Goal: Task Accomplishment & Management: Manage account settings

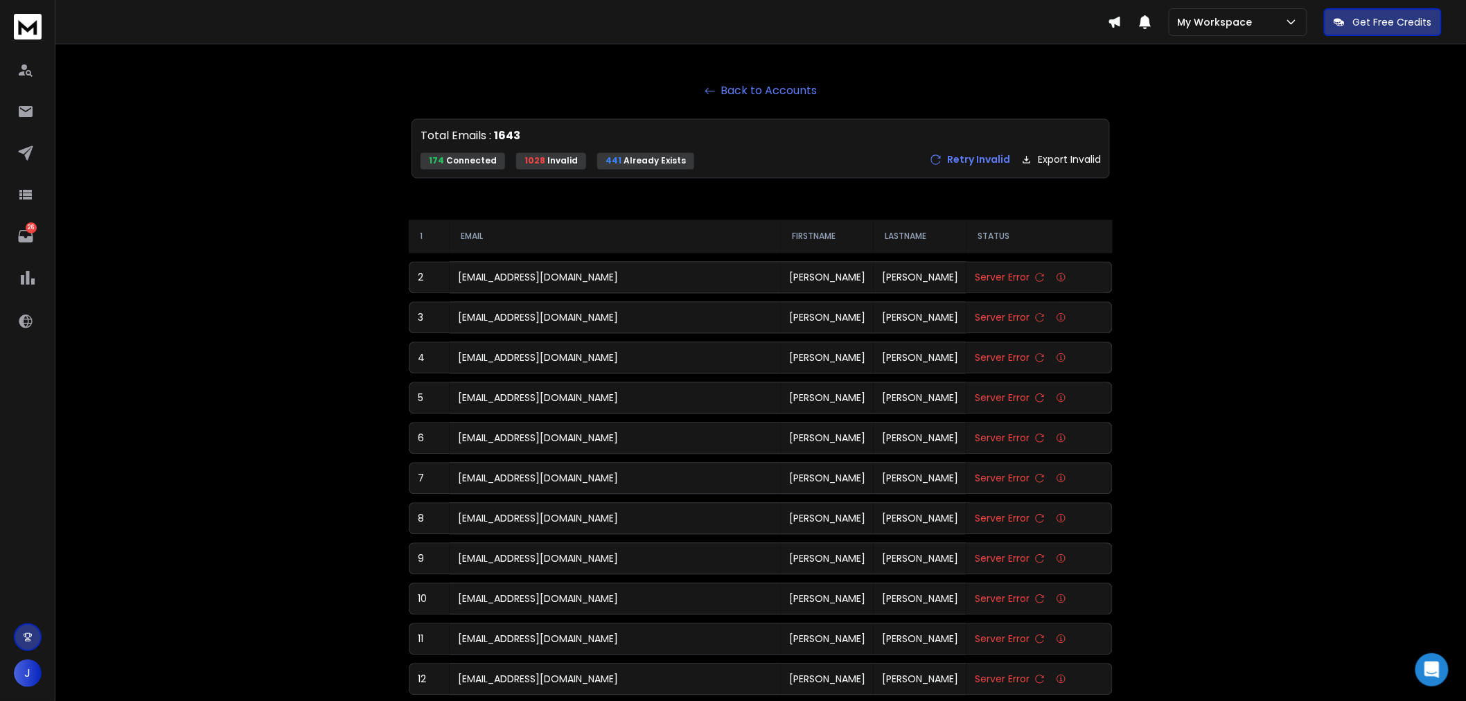
scroll to position [745, 0]
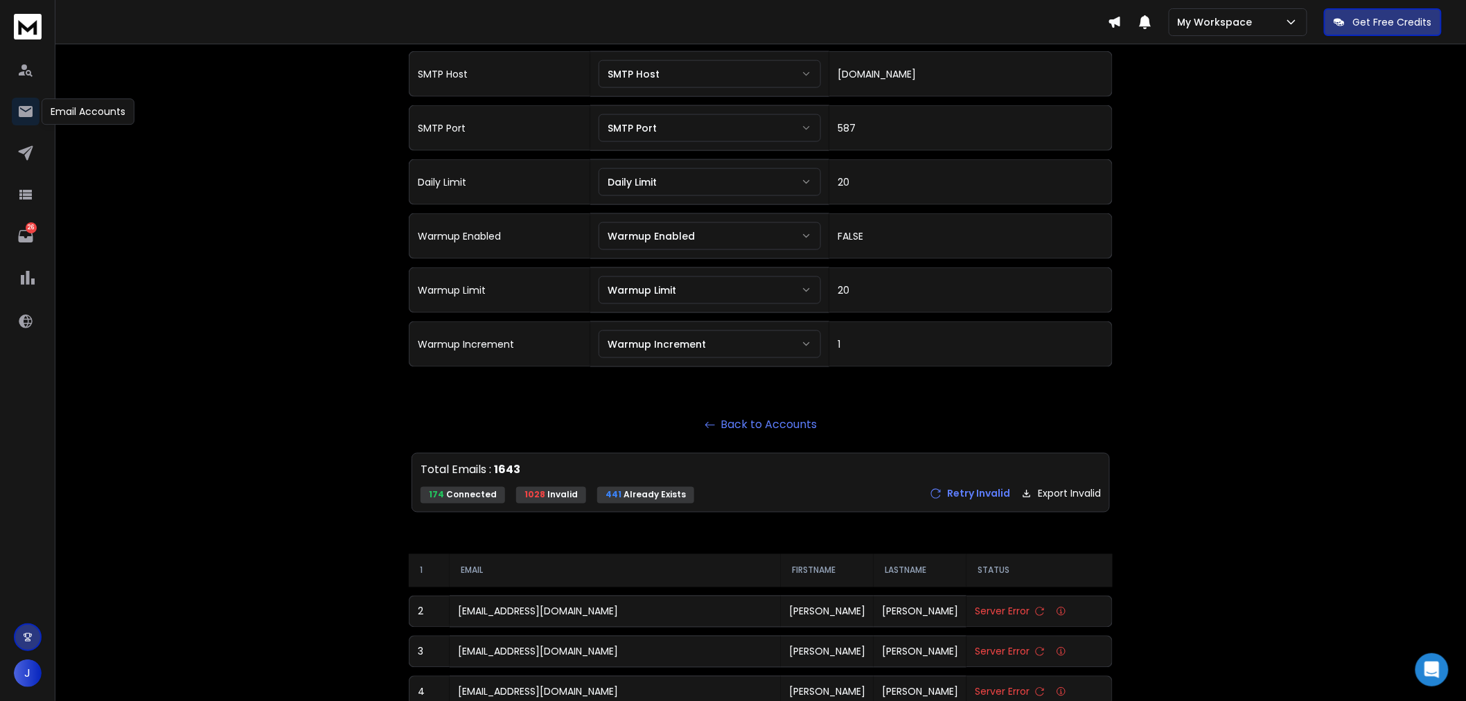
click at [24, 115] on icon at bounding box center [26, 111] width 14 height 11
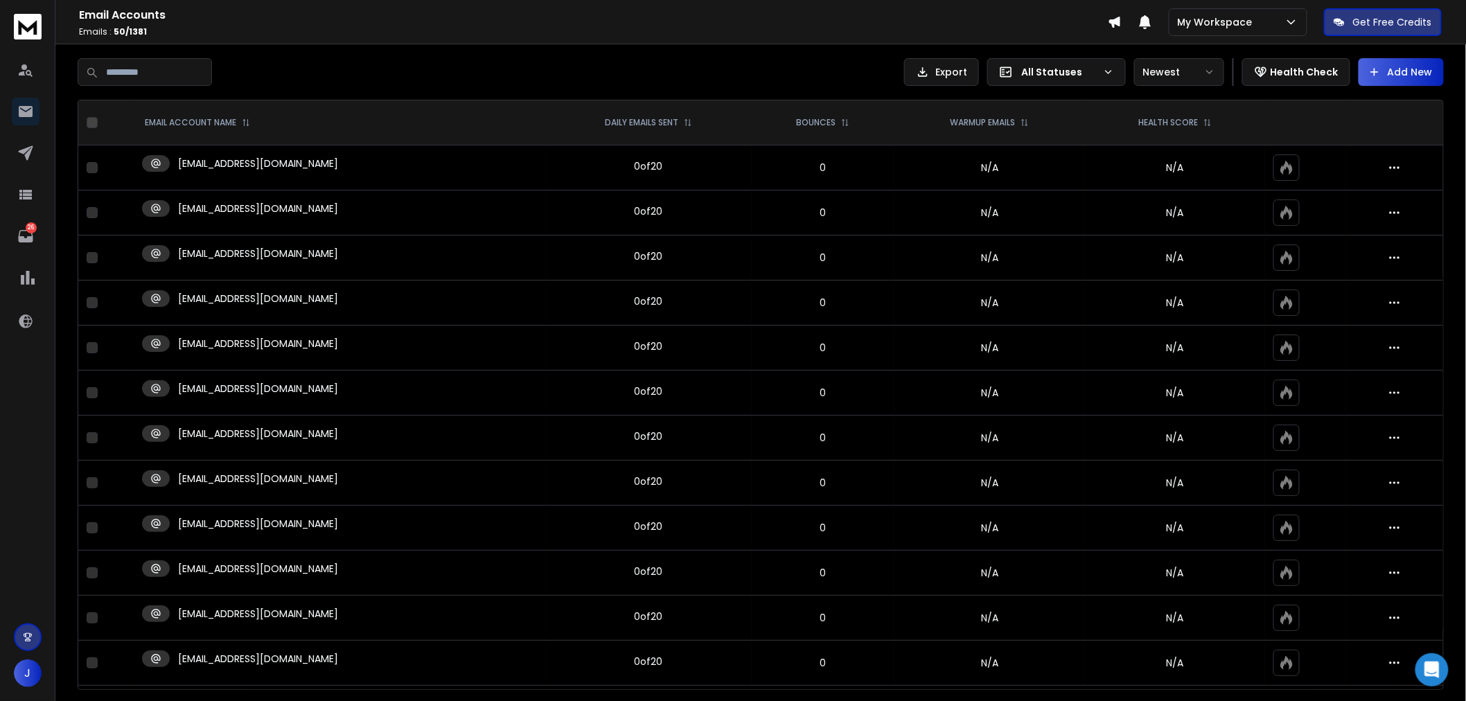
click at [1203, 122] on icon at bounding box center [1207, 122] width 8 height 8
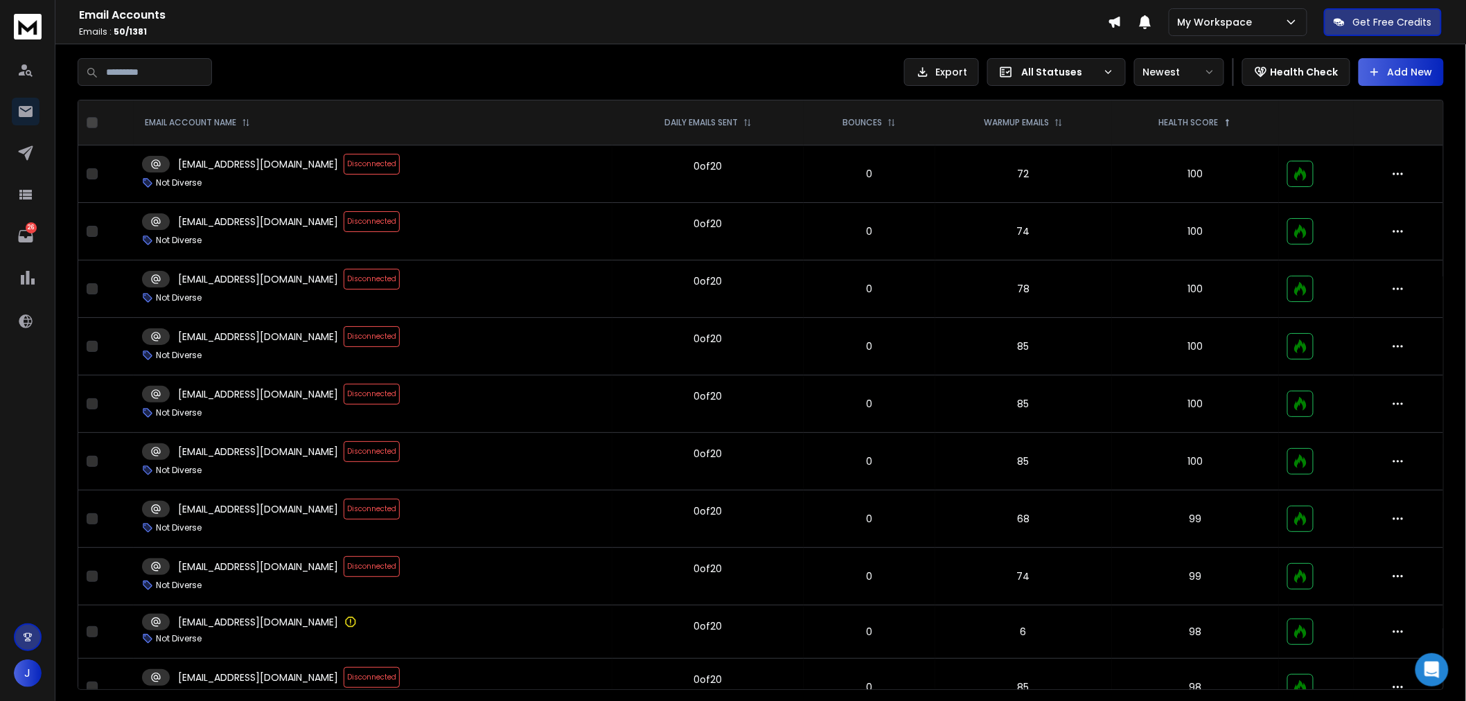
click at [1214, 123] on div "HEALTH SCORE" at bounding box center [1195, 122] width 145 height 11
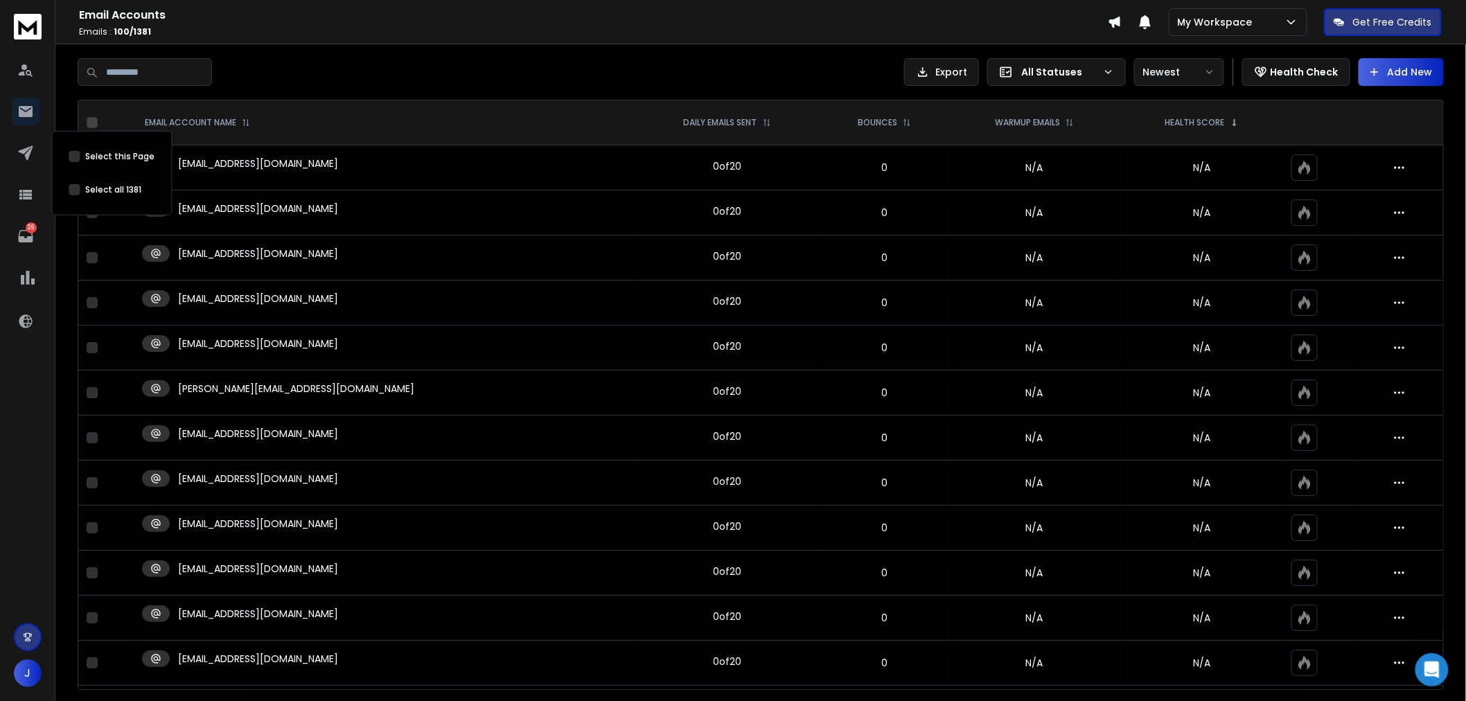
click at [72, 186] on button "Select this Page" at bounding box center [74, 189] width 11 height 11
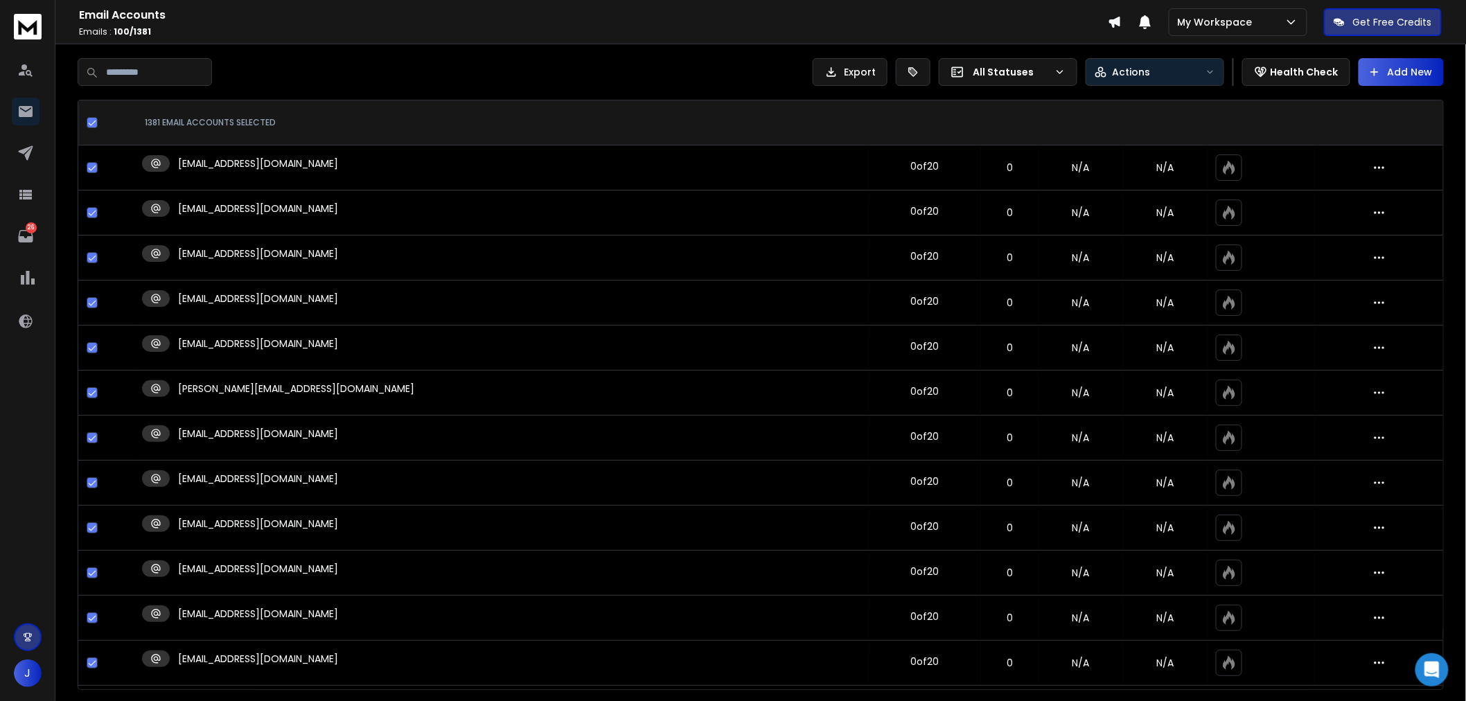
click at [1111, 77] on div "Actions" at bounding box center [1146, 72] width 105 height 14
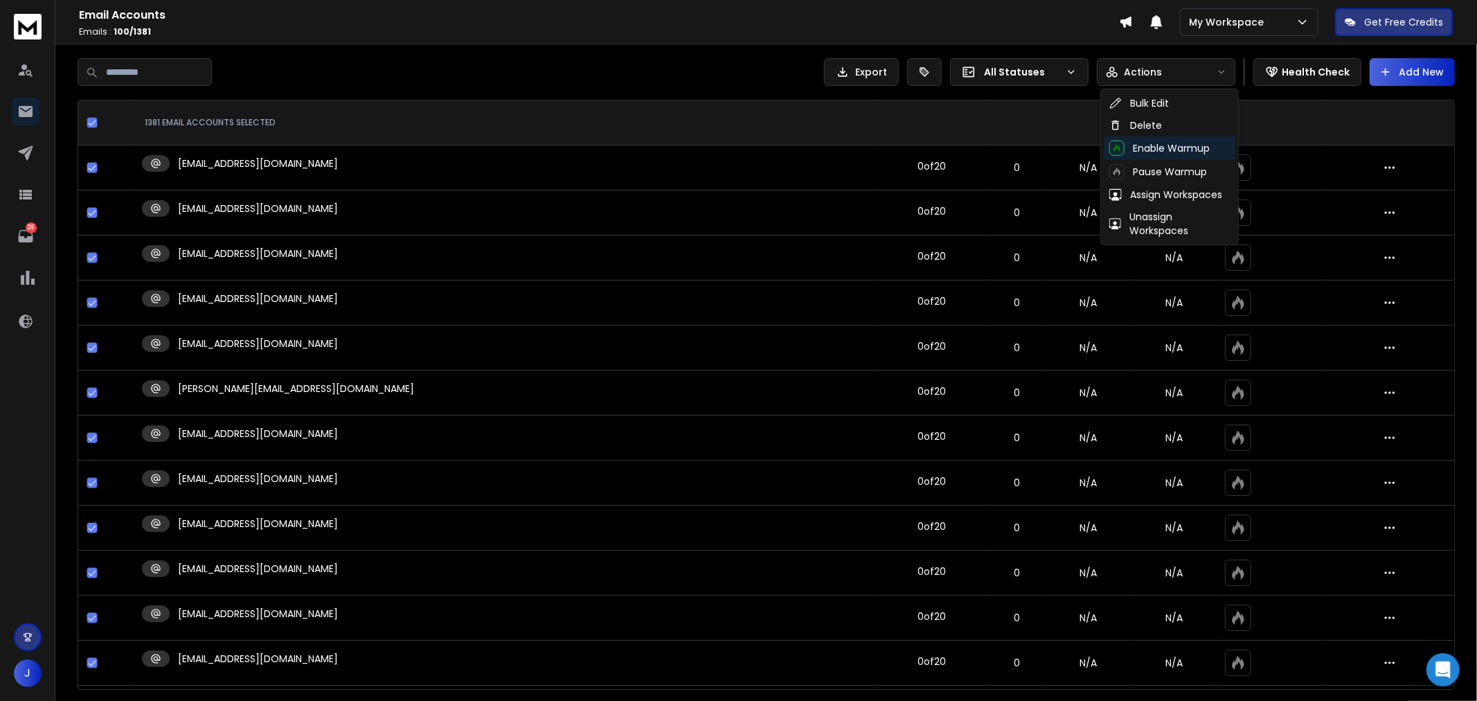
click at [1137, 139] on div "Enable Warmup" at bounding box center [1170, 148] width 132 height 24
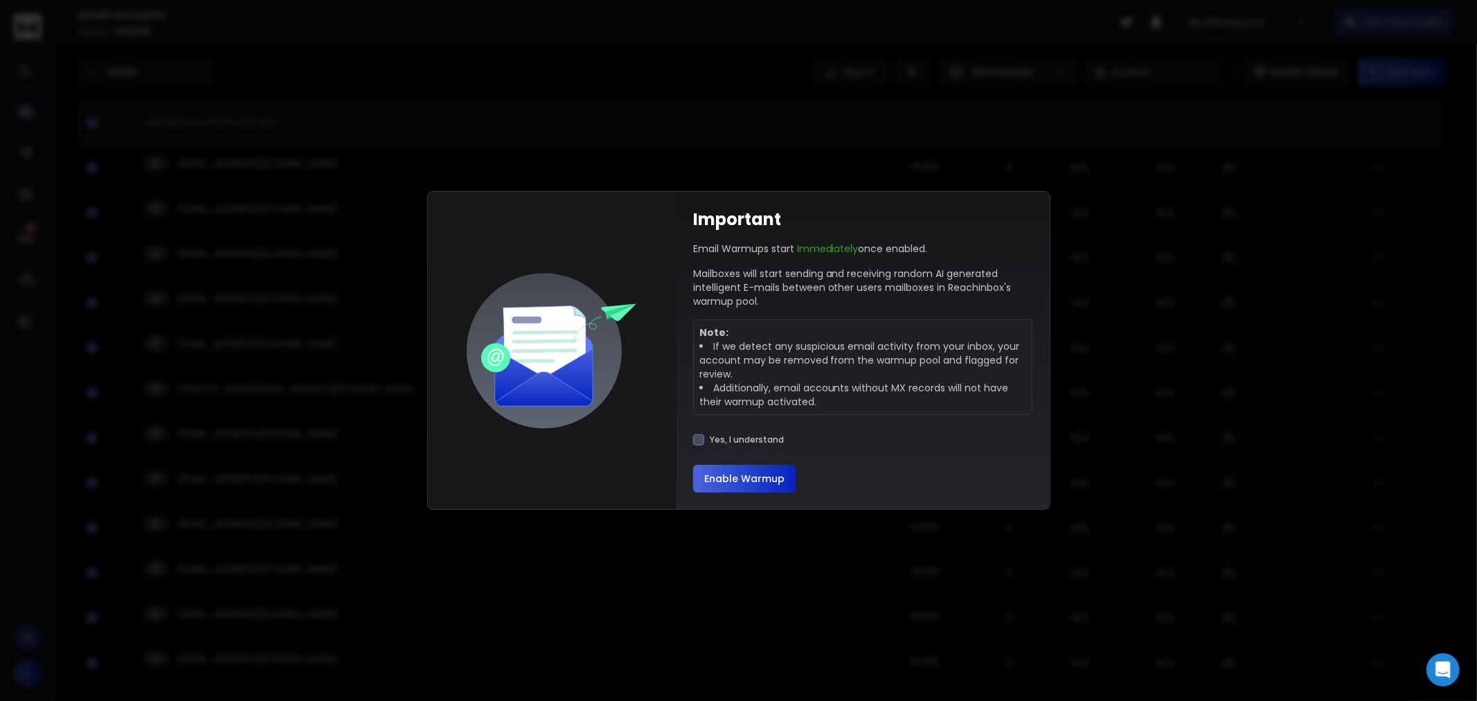
click at [700, 440] on button "Yes, I understand" at bounding box center [698, 439] width 11 height 11
click at [725, 472] on button "Enable Warmup" at bounding box center [744, 479] width 103 height 28
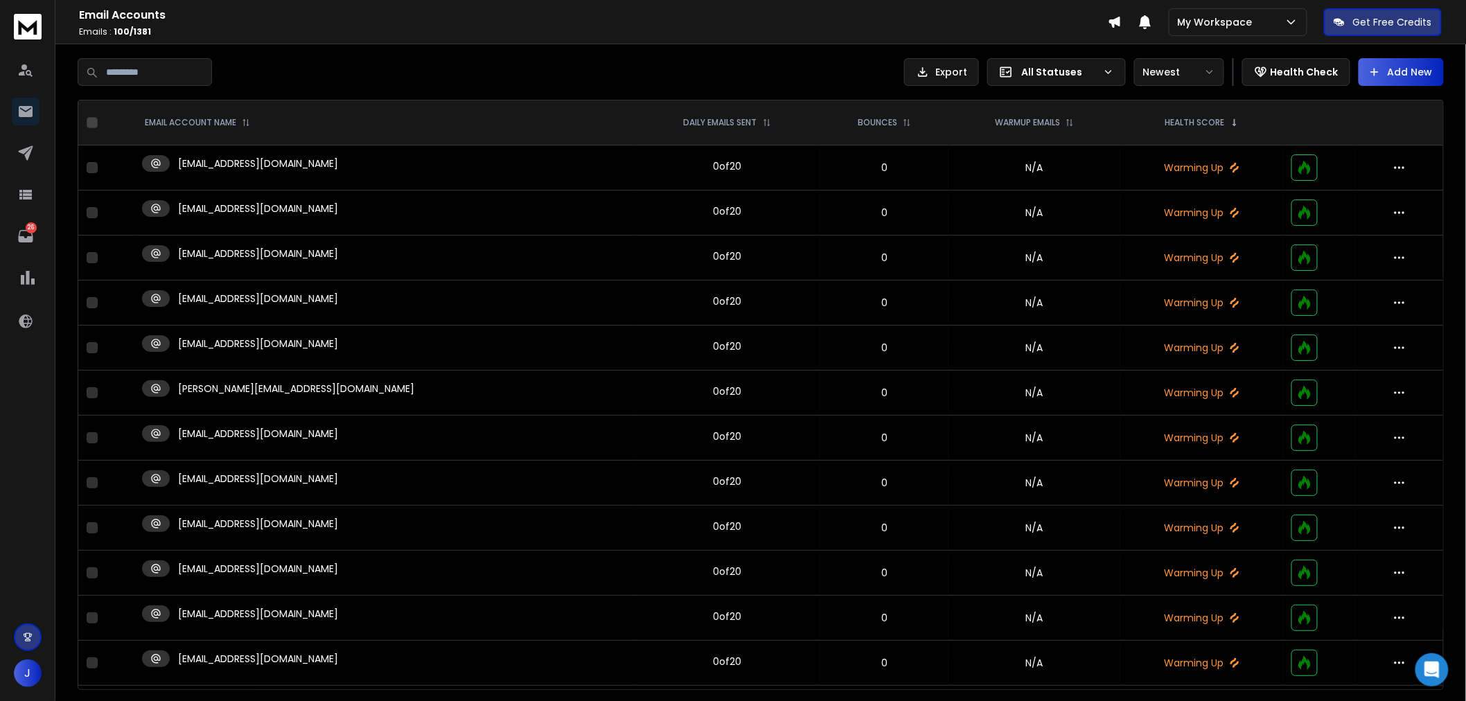
click at [1065, 123] on icon at bounding box center [1069, 122] width 8 height 8
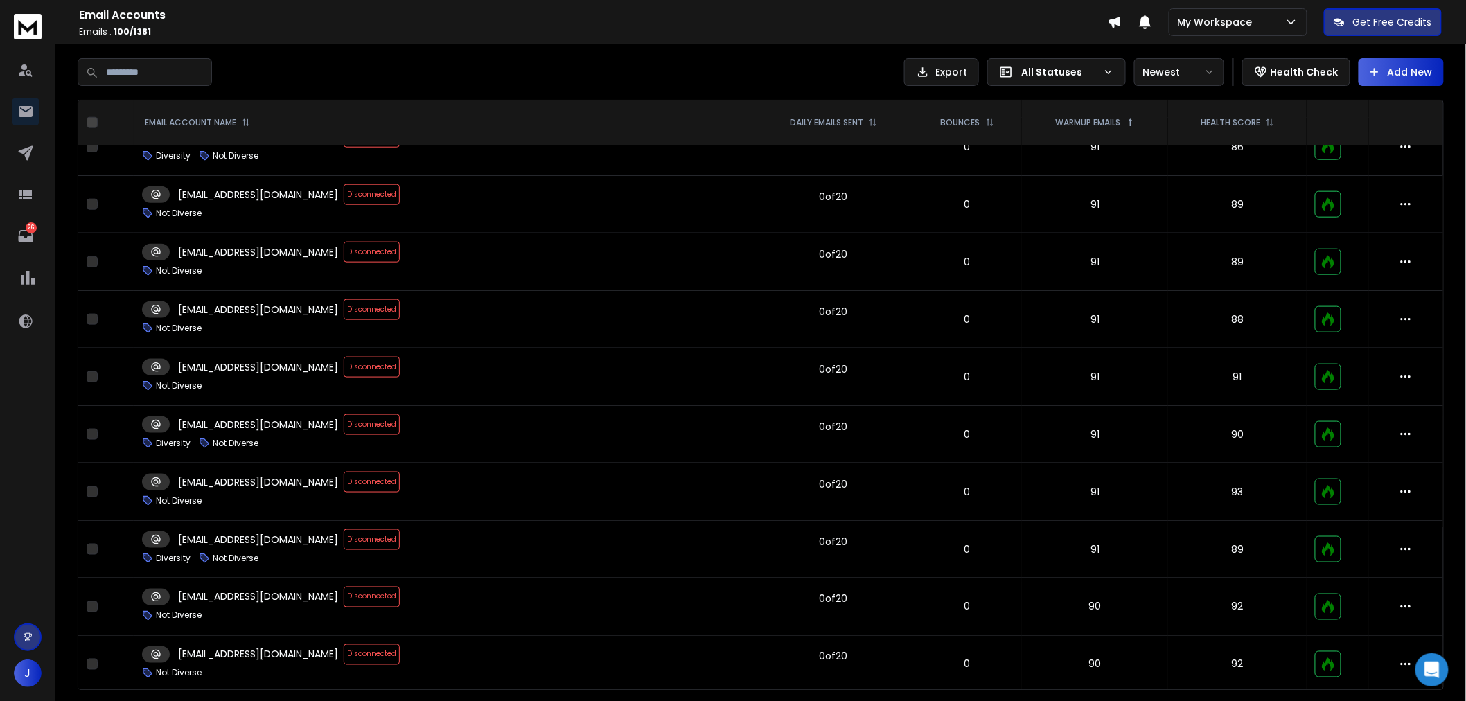
scroll to position [5258, 0]
click at [1105, 71] on div "All Statuses" at bounding box center [1056, 72] width 139 height 28
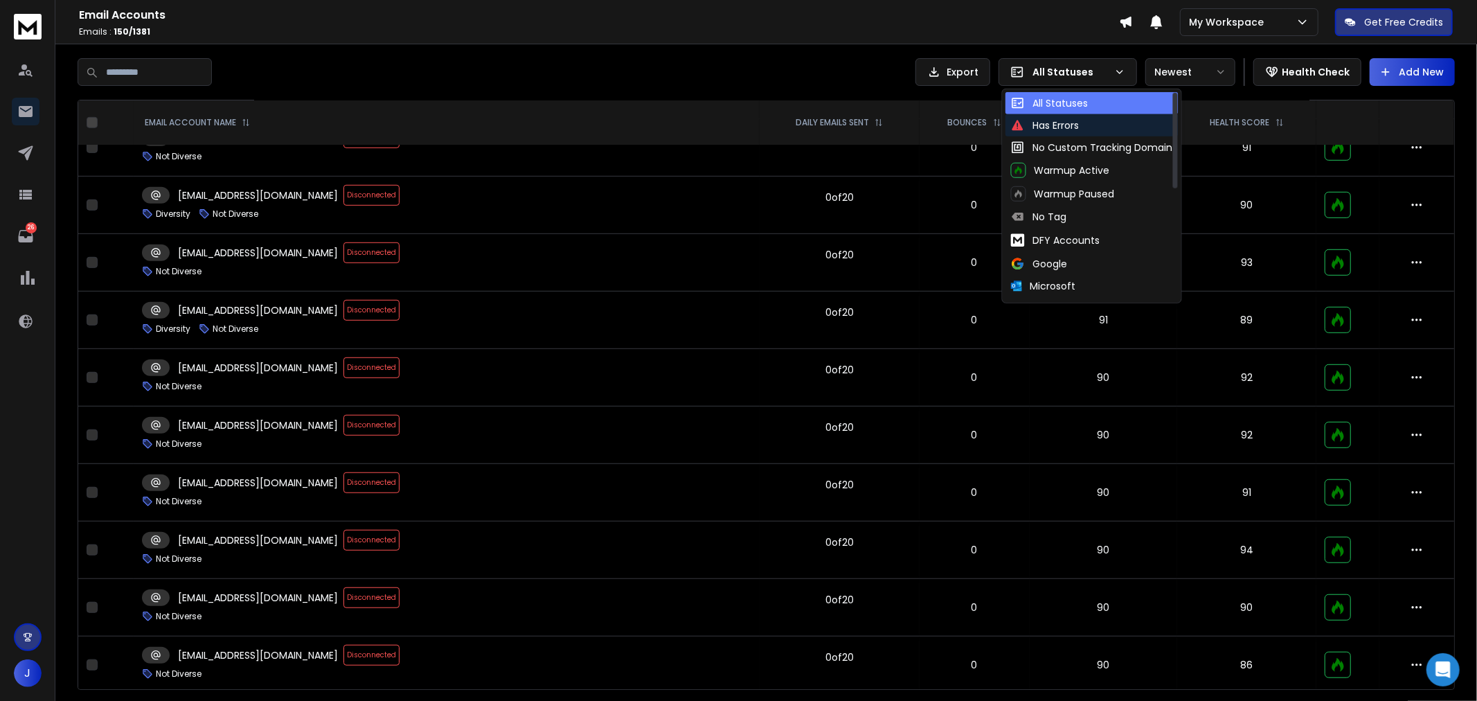
click at [1069, 121] on div "Has Errors" at bounding box center [1045, 125] width 69 height 14
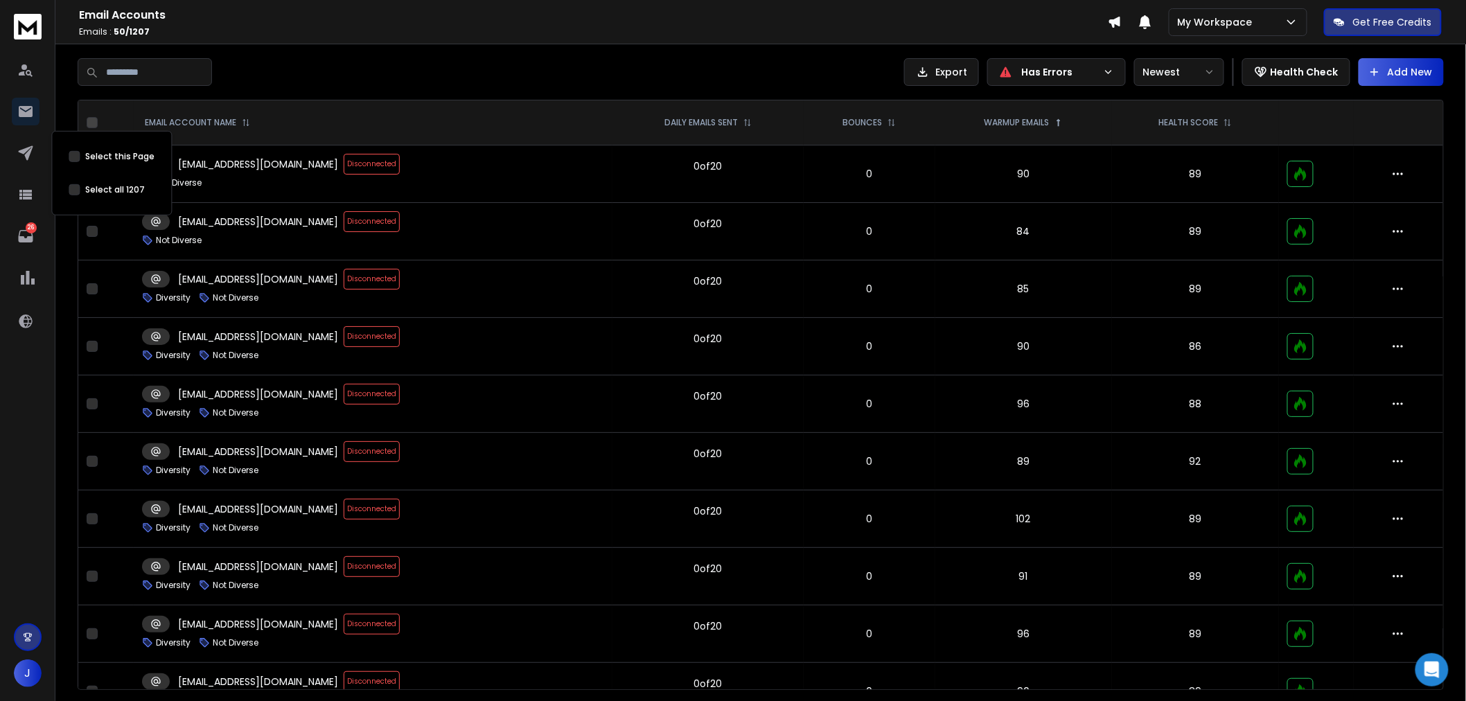
click at [78, 153] on button "Select this Page" at bounding box center [74, 156] width 11 height 11
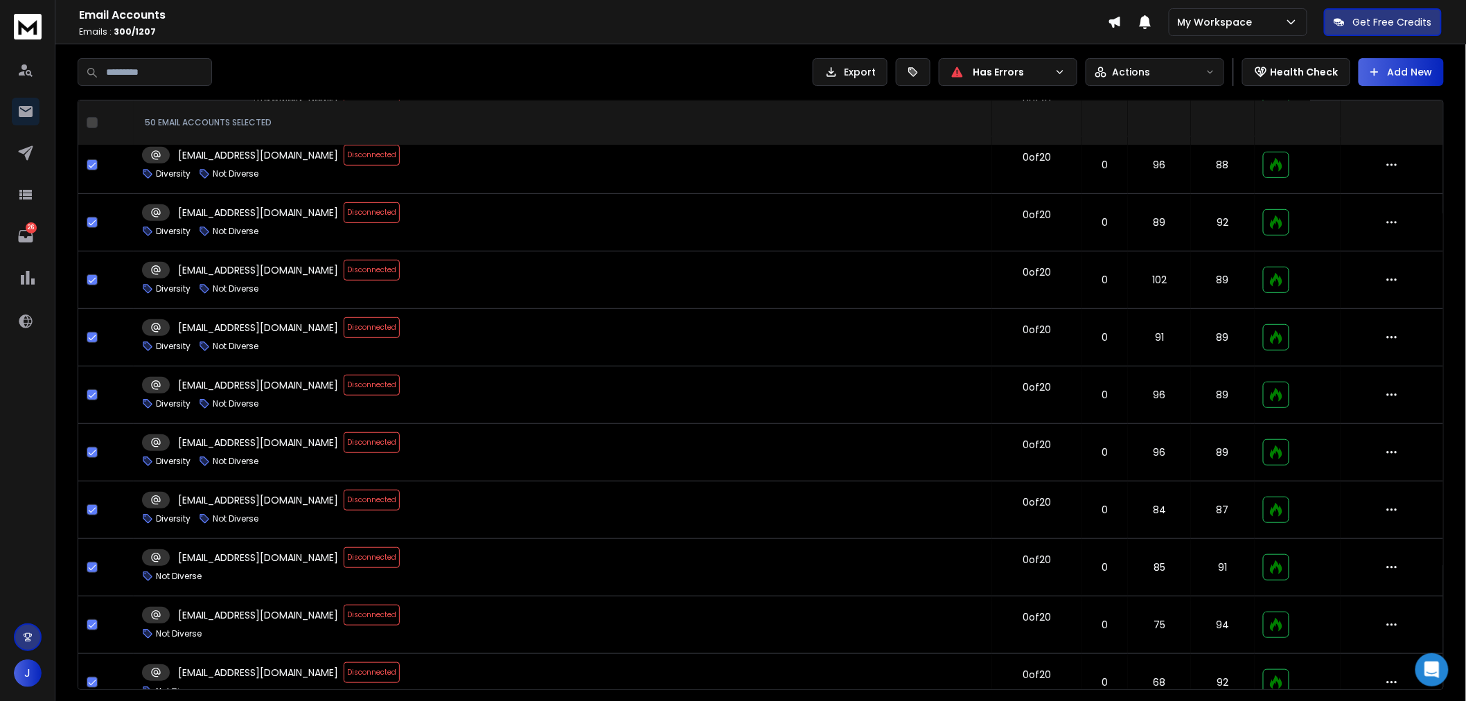
scroll to position [0, 0]
